Goal: Task Accomplishment & Management: Use online tool/utility

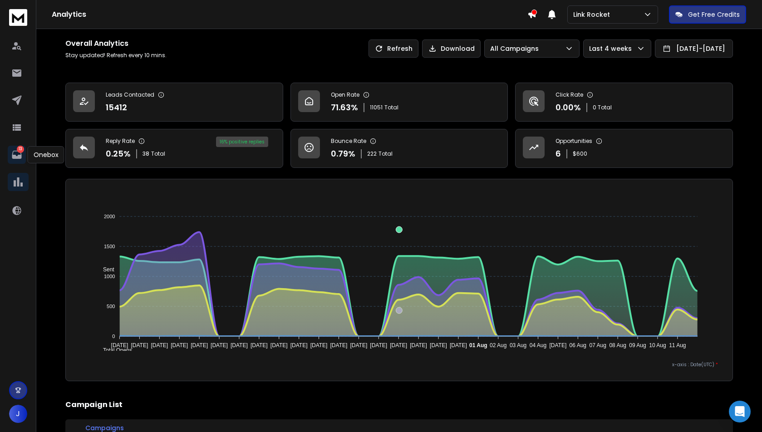
click at [15, 154] on icon at bounding box center [16, 154] width 11 height 11
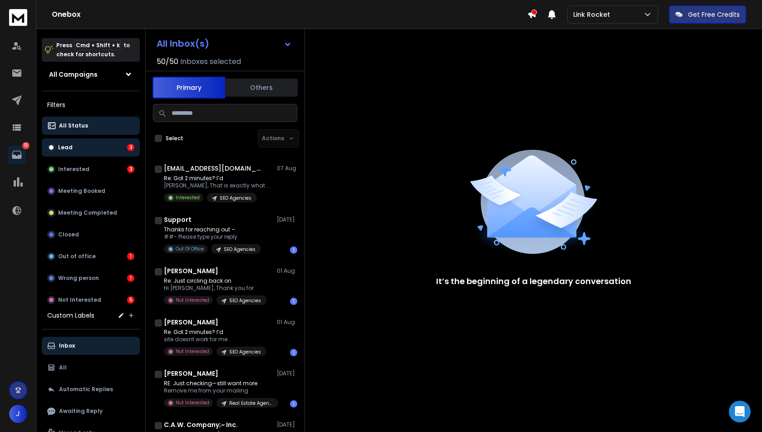
click at [80, 149] on button "Lead 3" at bounding box center [91, 147] width 98 height 18
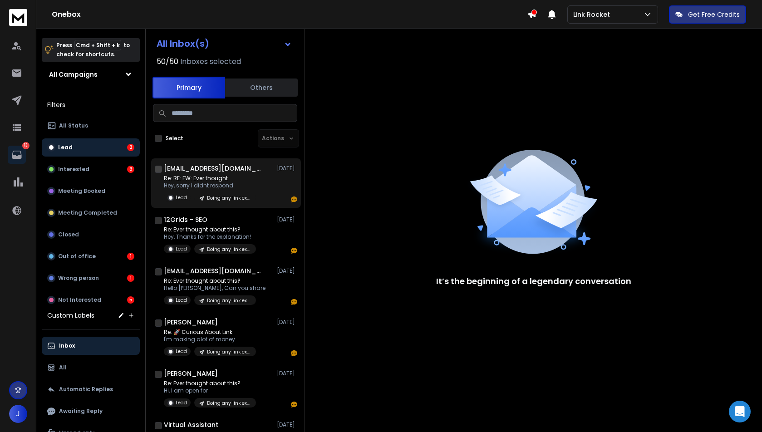
click at [250, 181] on p "Re: RE: FW: Ever thought" at bounding box center [210, 178] width 92 height 7
